Goal: Task Accomplishment & Management: Manage account settings

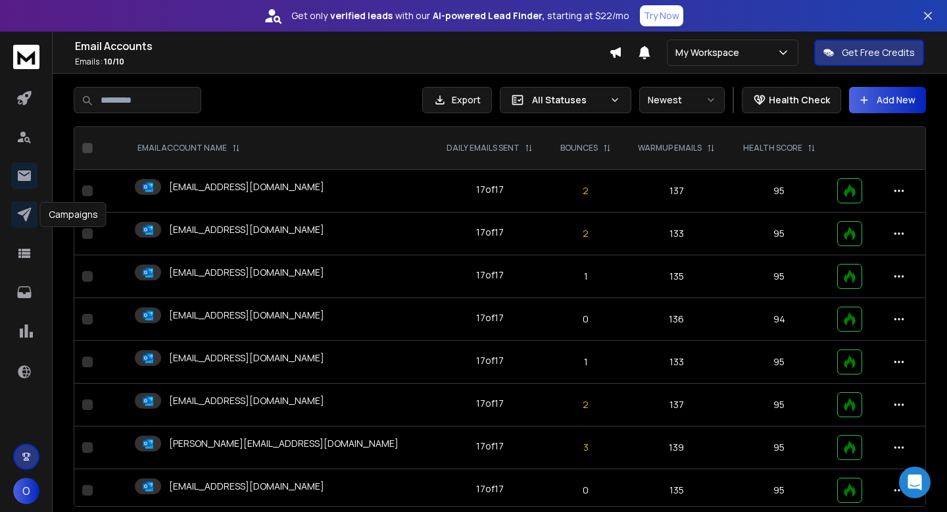
click at [24, 215] on icon at bounding box center [24, 214] width 14 height 14
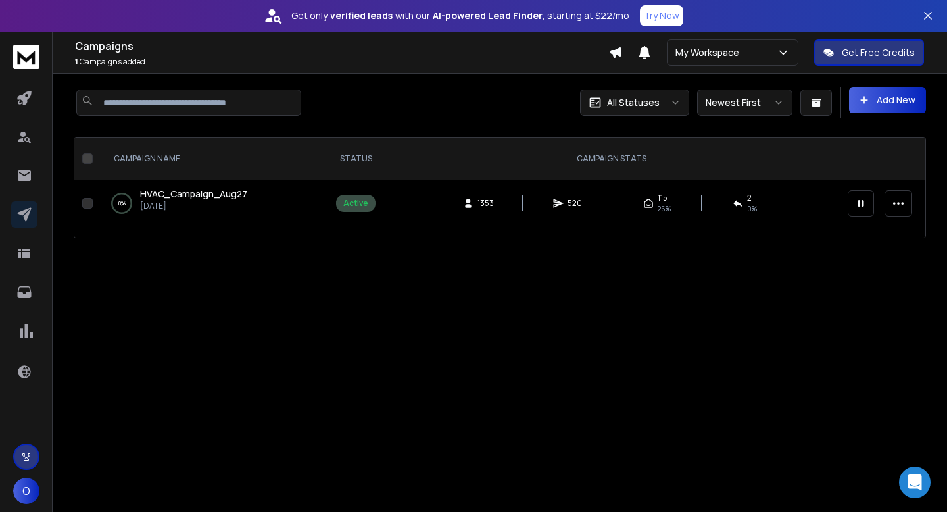
click at [224, 205] on p "15 days ago" at bounding box center [193, 206] width 107 height 11
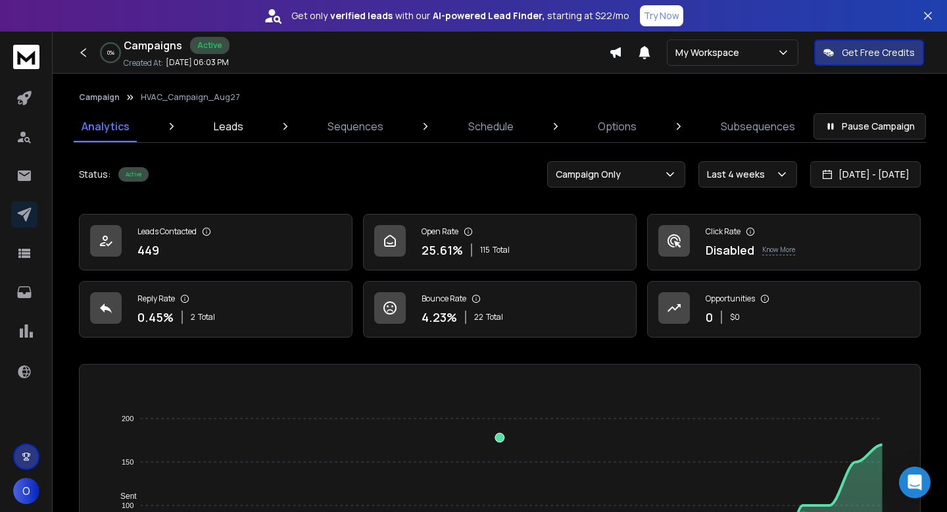
click at [218, 132] on p "Leads" at bounding box center [229, 126] width 30 height 16
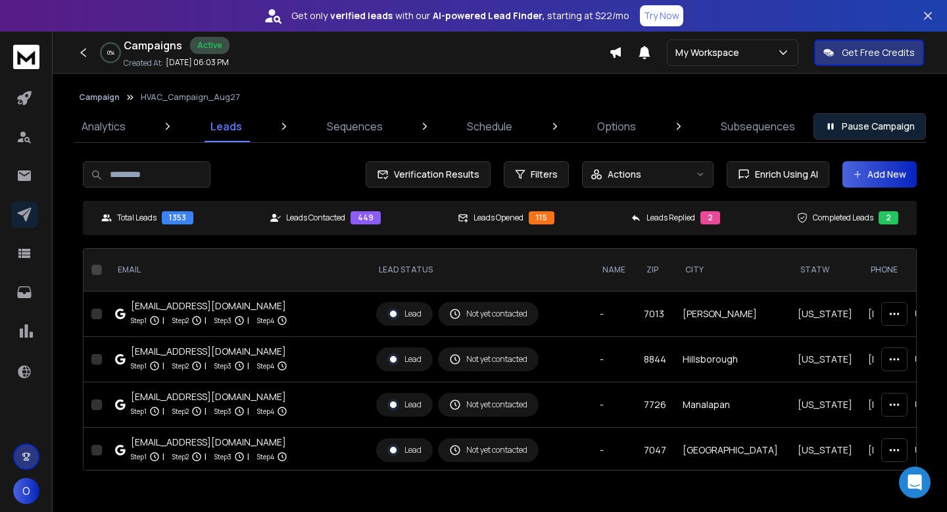
click at [841, 124] on button "Pause Campaign" at bounding box center [870, 126] width 112 height 26
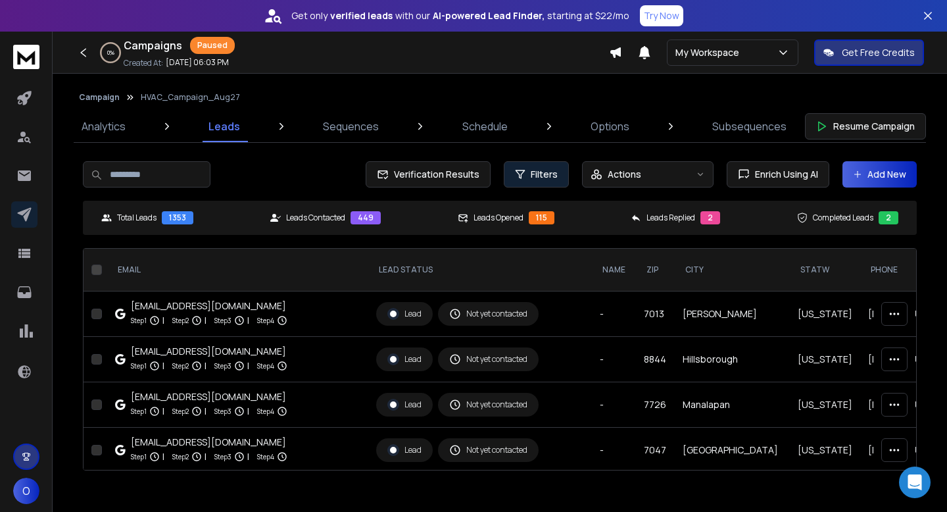
click at [544, 178] on span "Filters" at bounding box center [544, 174] width 27 height 13
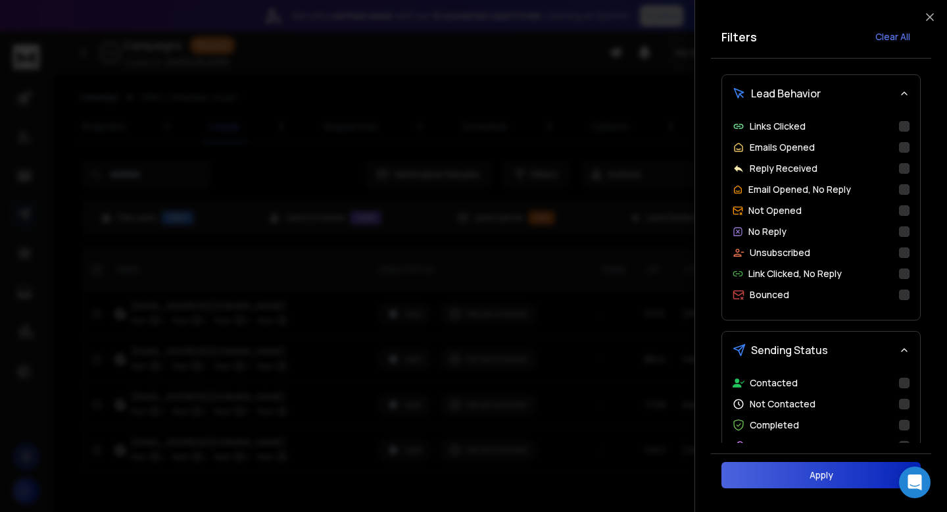
click at [792, 401] on p "Not Contacted" at bounding box center [783, 403] width 66 height 13
click at [899, 401] on button "Not Contacted" at bounding box center [904, 404] width 11 height 11
click at [833, 477] on button "Apply" at bounding box center [821, 475] width 199 height 26
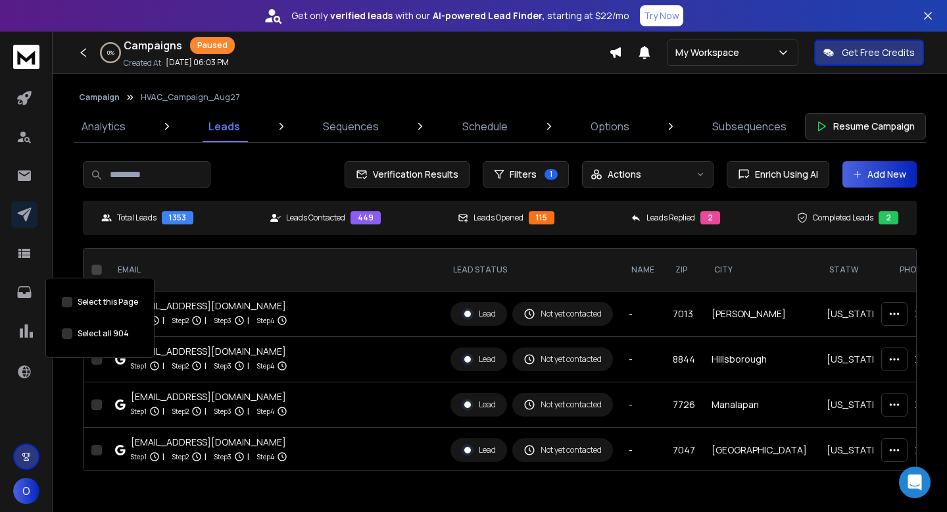
click at [66, 337] on button "Select this Page" at bounding box center [67, 333] width 11 height 11
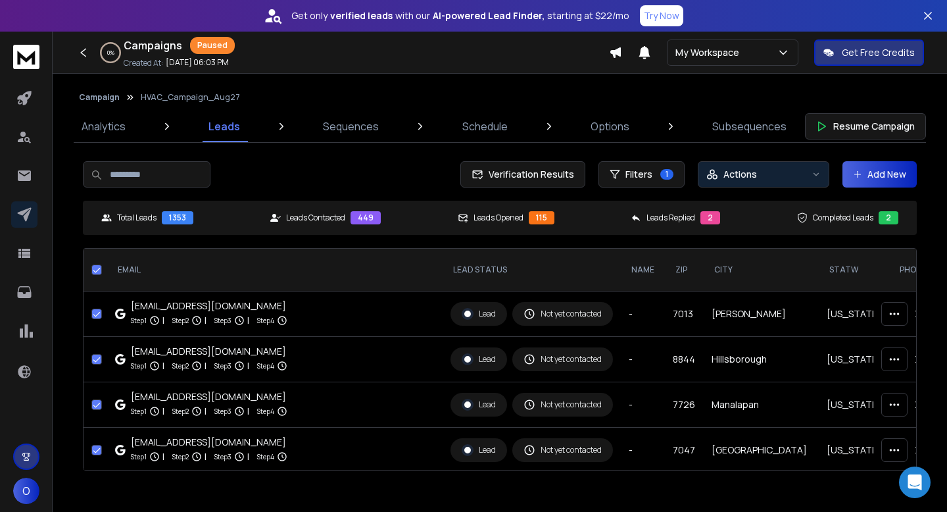
click at [801, 177] on div "Actions" at bounding box center [756, 174] width 100 height 13
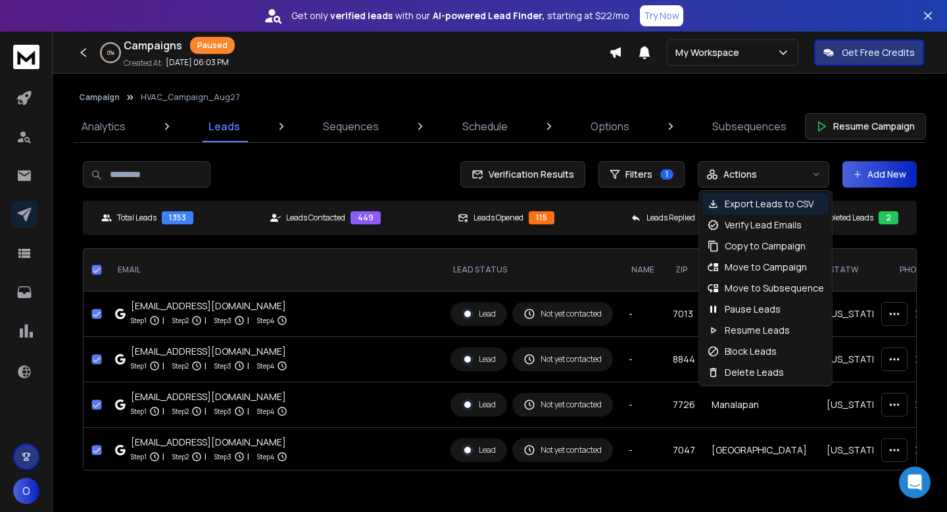
click at [399, 178] on div "Verification Results Filters 1 Actions Add New" at bounding box center [499, 174] width 833 height 26
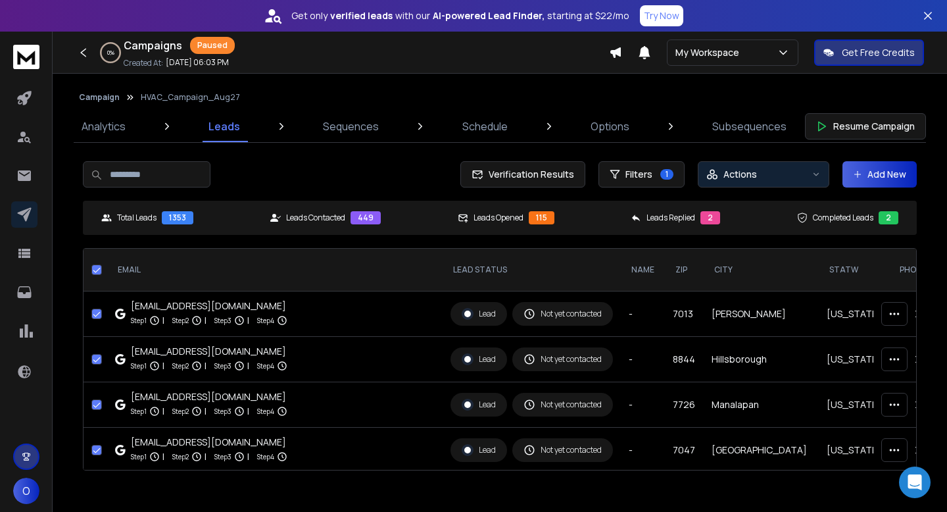
click at [762, 180] on div "Actions" at bounding box center [756, 174] width 100 height 13
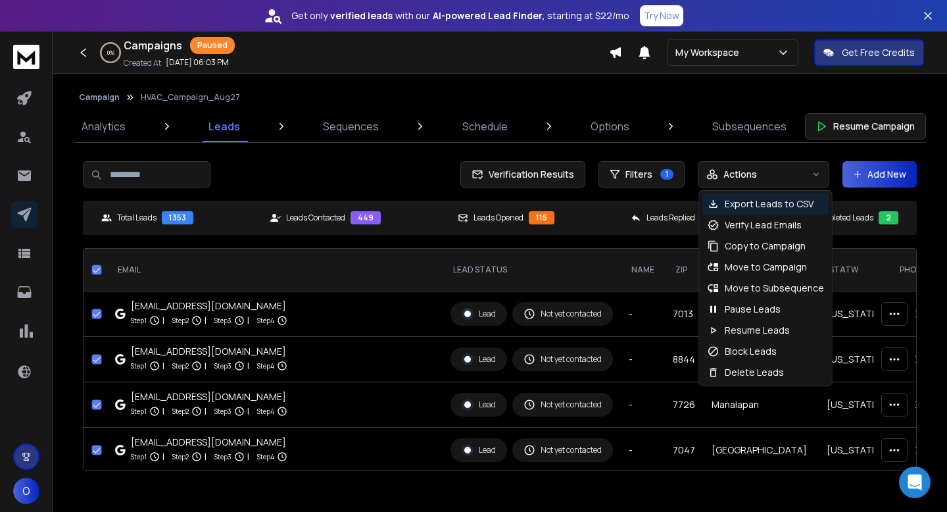
click at [747, 207] on p "Export Leads to CSV" at bounding box center [769, 203] width 89 height 13
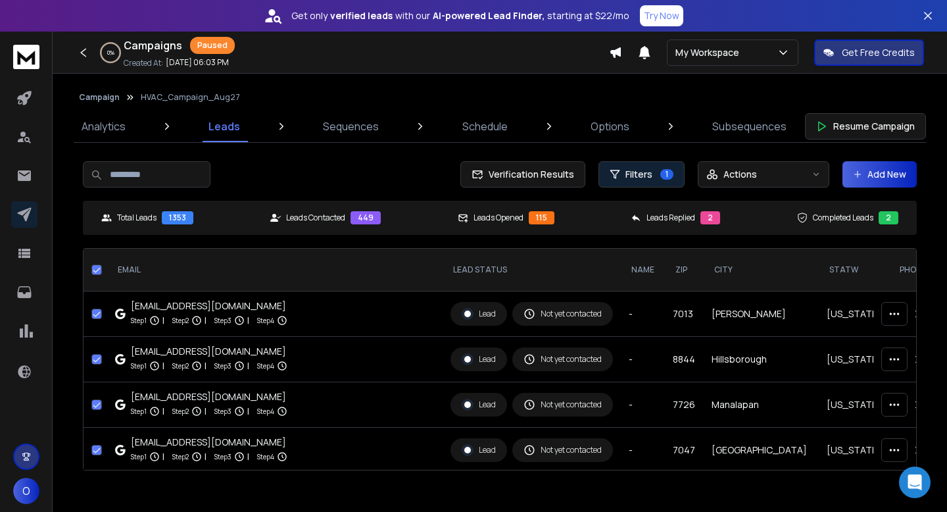
click at [638, 172] on span "Filters" at bounding box center [639, 174] width 27 height 13
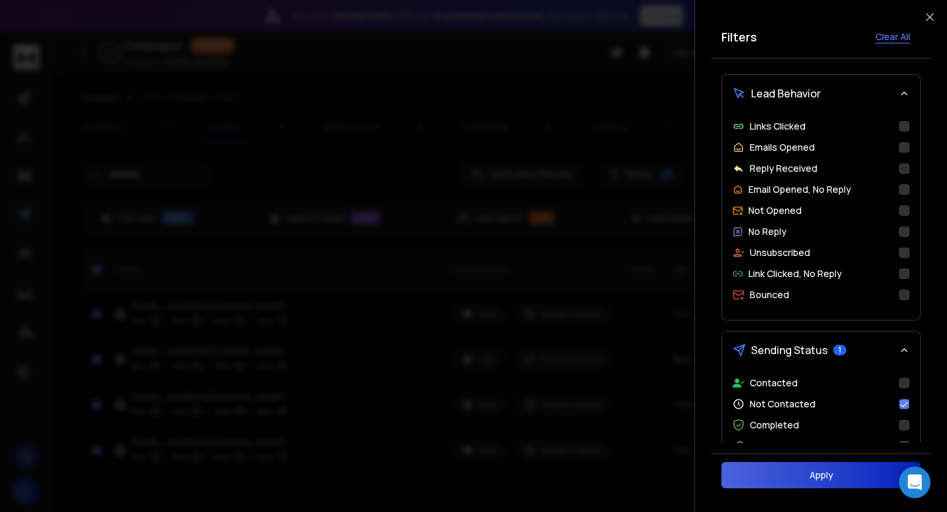
click at [890, 42] on button "Clear All" at bounding box center [893, 37] width 56 height 26
click at [827, 472] on button "Apply" at bounding box center [821, 475] width 199 height 26
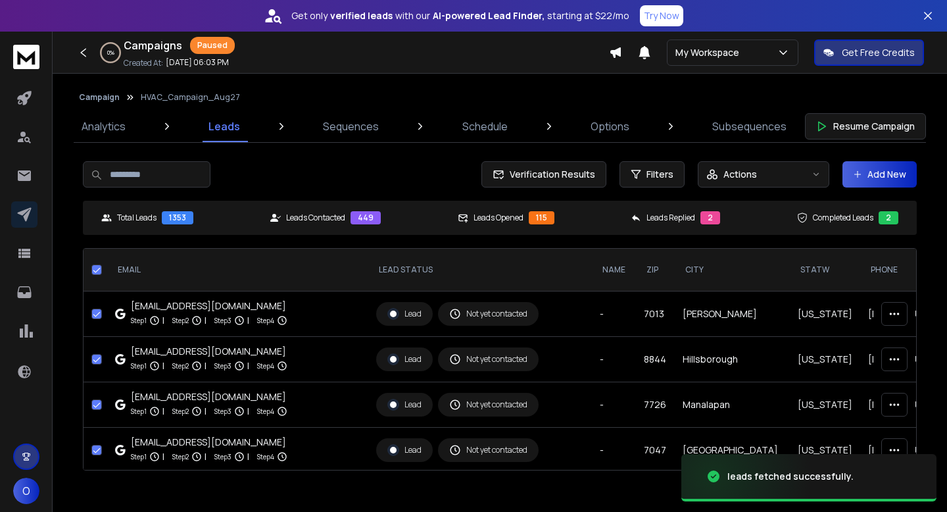
click at [860, 312] on td "[PHONE_NUMBER]" at bounding box center [908, 313] width 97 height 45
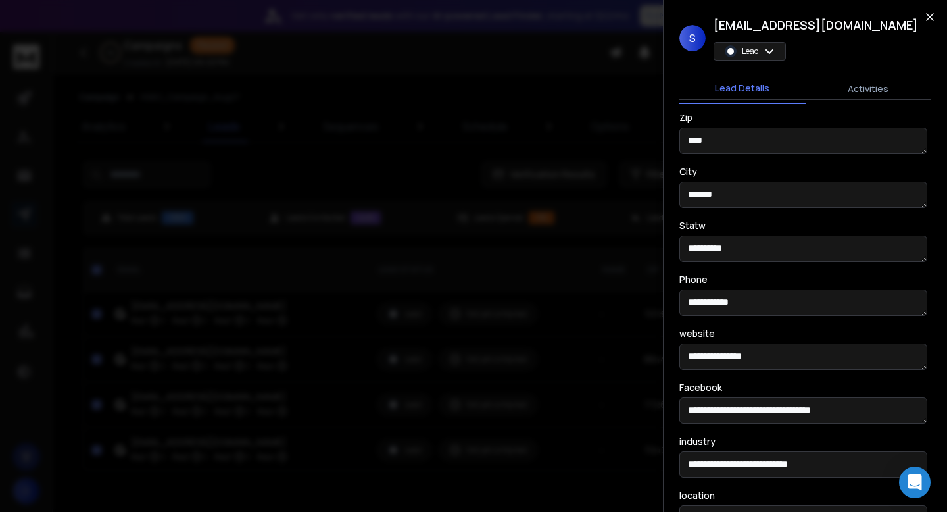
click at [926, 13] on icon "button" at bounding box center [930, 17] width 13 height 13
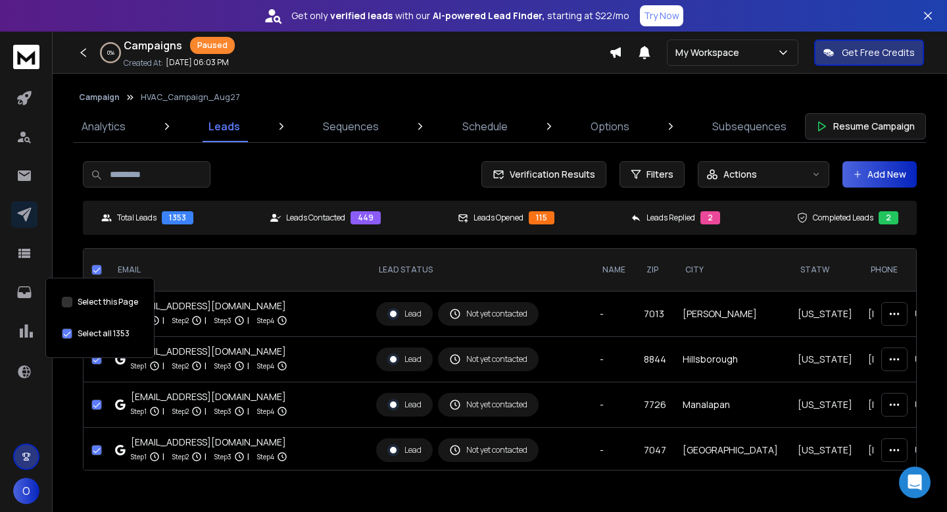
click at [94, 270] on button "Select this Page" at bounding box center [96, 269] width 11 height 11
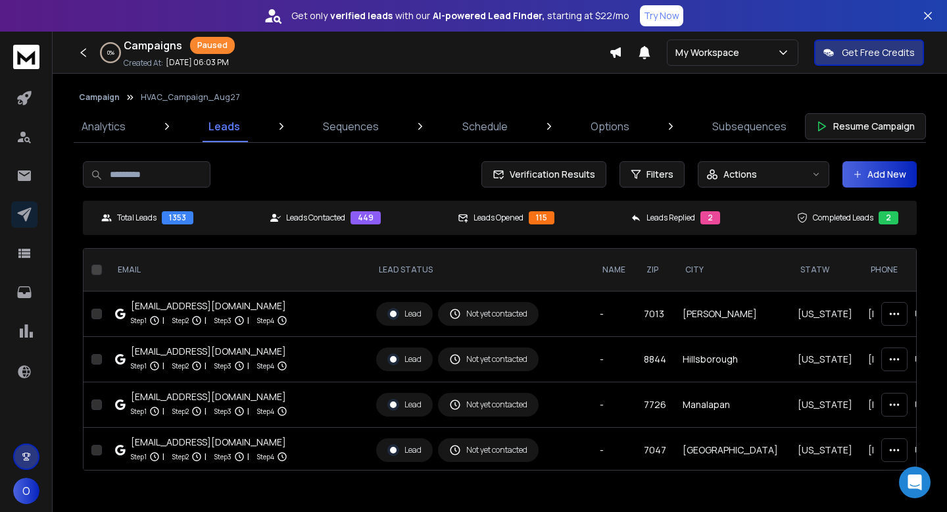
type button "on"
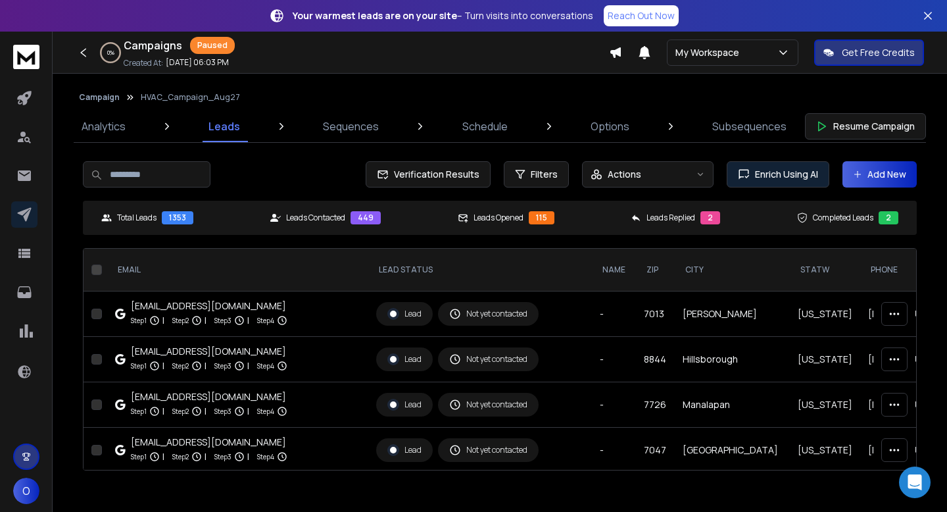
click at [790, 182] on button "Enrich Using AI" at bounding box center [778, 174] width 103 height 26
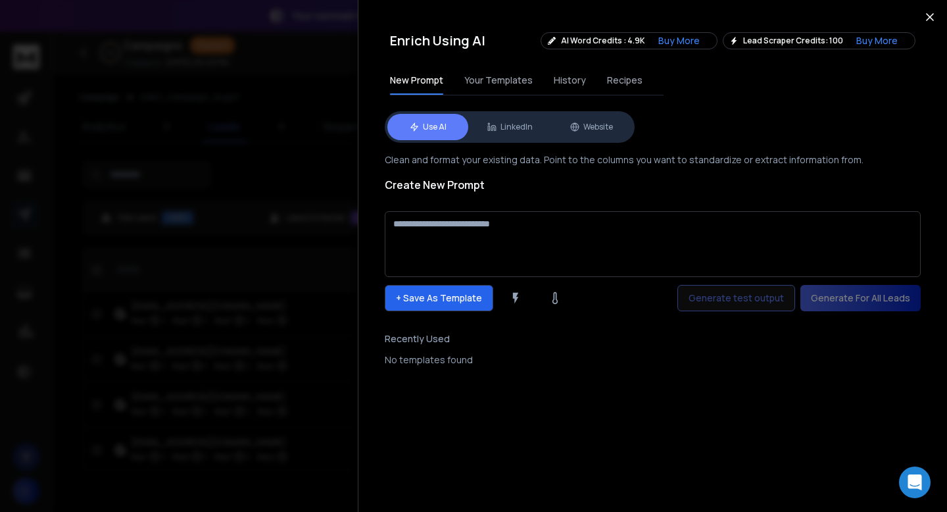
click at [929, 20] on icon "button" at bounding box center [930, 17] width 13 height 13
